Goal: Navigation & Orientation: Find specific page/section

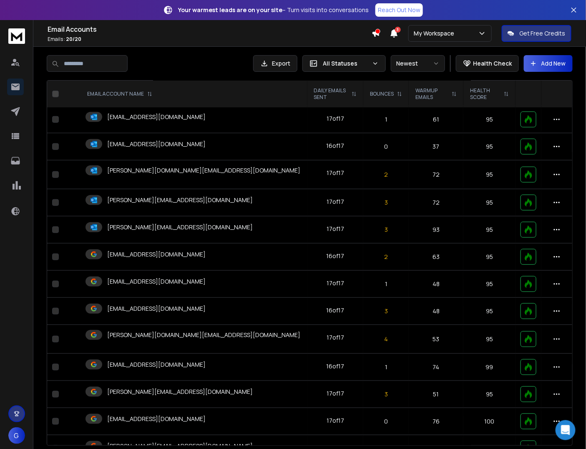
scroll to position [194, 0]
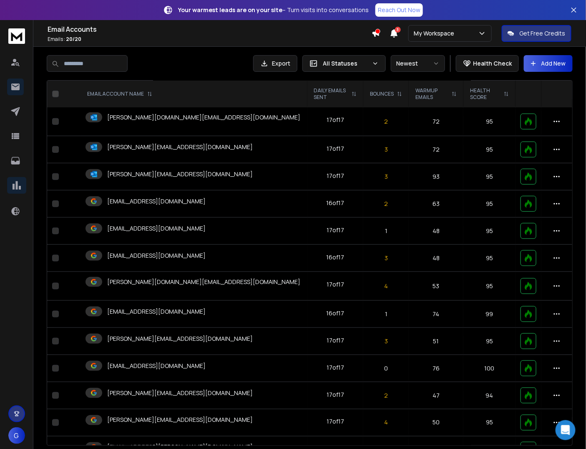
click at [18, 184] on icon at bounding box center [16, 185] width 13 height 13
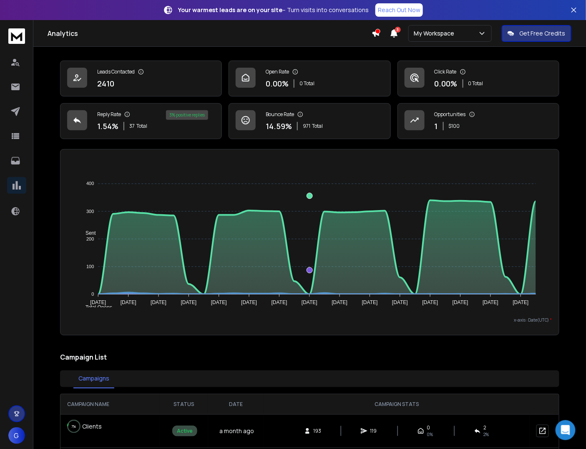
scroll to position [352, 0]
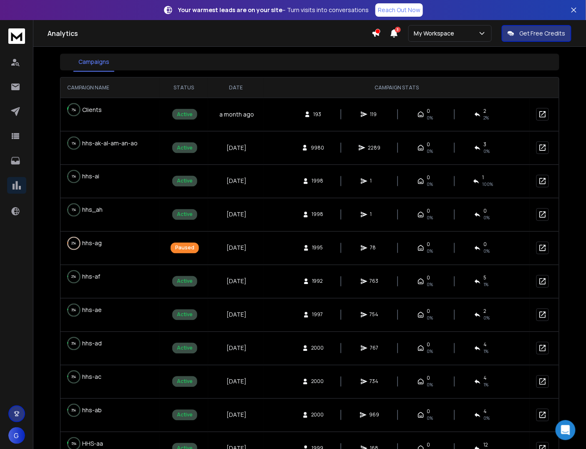
click at [543, 248] on icon at bounding box center [543, 248] width 8 height 8
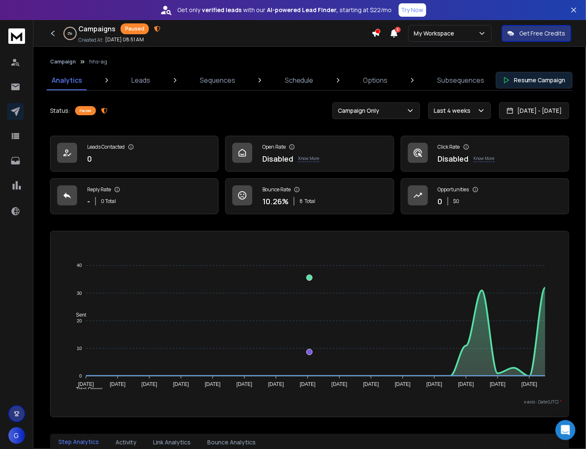
click at [525, 77] on button "Resume Campaign" at bounding box center [534, 80] width 77 height 17
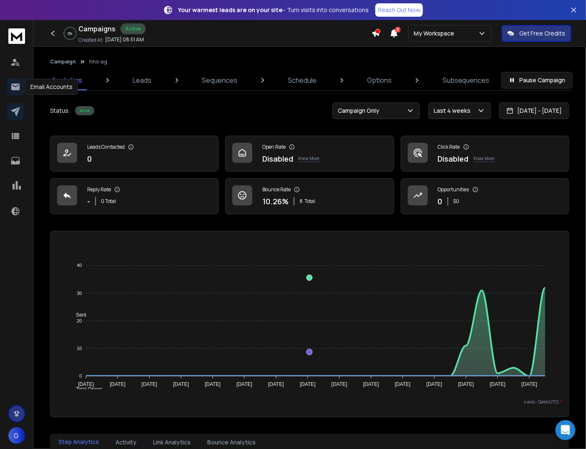
click at [11, 87] on icon at bounding box center [15, 86] width 8 height 7
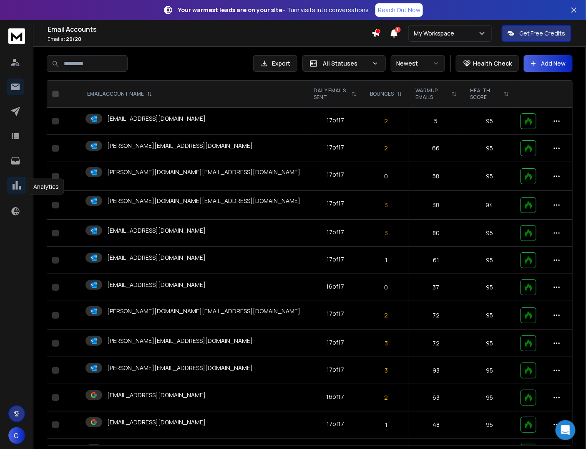
click at [19, 187] on icon at bounding box center [17, 185] width 8 height 8
